Goal: Information Seeking & Learning: Check status

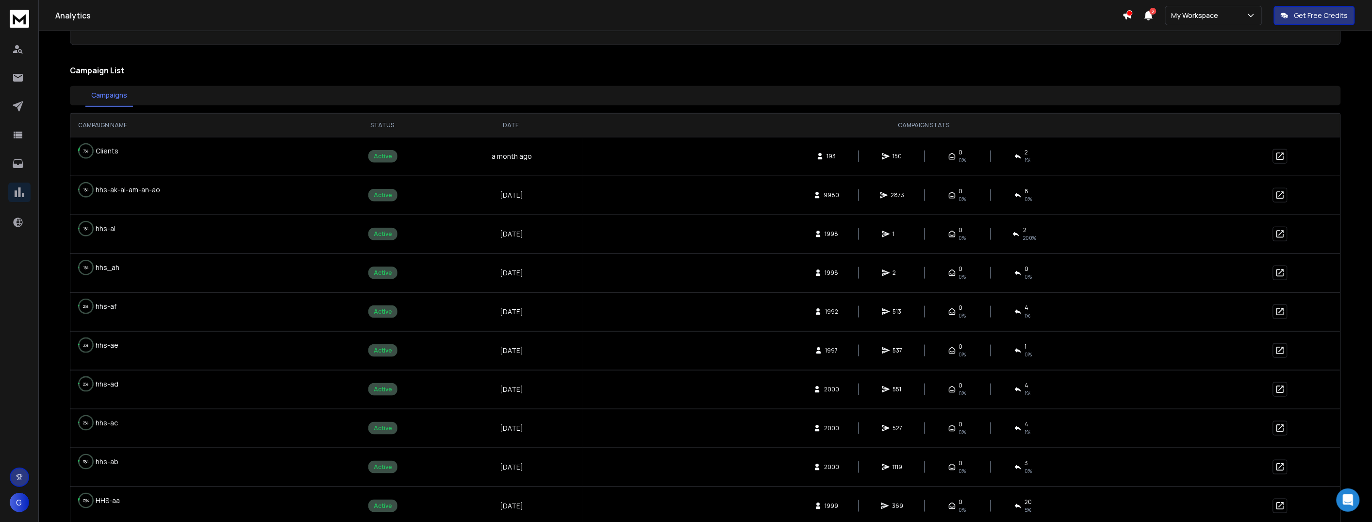
scroll to position [376, 0]
